Goal: Find specific page/section: Find specific page/section

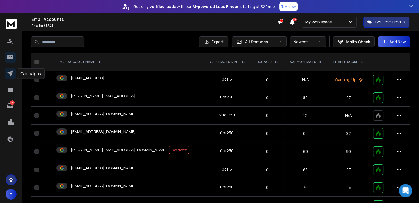
click at [11, 74] on icon at bounding box center [10, 73] width 6 height 6
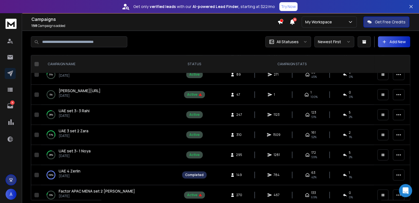
scroll to position [110, 0]
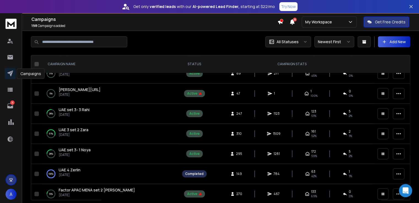
click at [106, 173] on div "100 % [GEOGRAPHIC_DATA] 4 Zerlin [DATE]" at bounding box center [110, 173] width 127 height 13
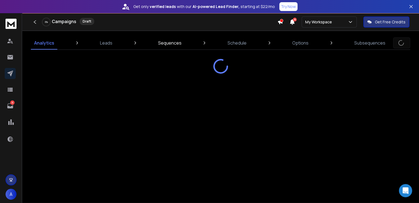
click at [159, 43] on div "Analytics Leads Sequences Schedule Options Subsequences" at bounding box center [220, 42] width 379 height 13
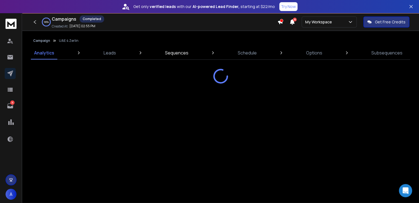
click at [170, 52] on p "Sequences" at bounding box center [176, 53] width 23 height 7
